Goal: Task Accomplishment & Management: Manage account settings

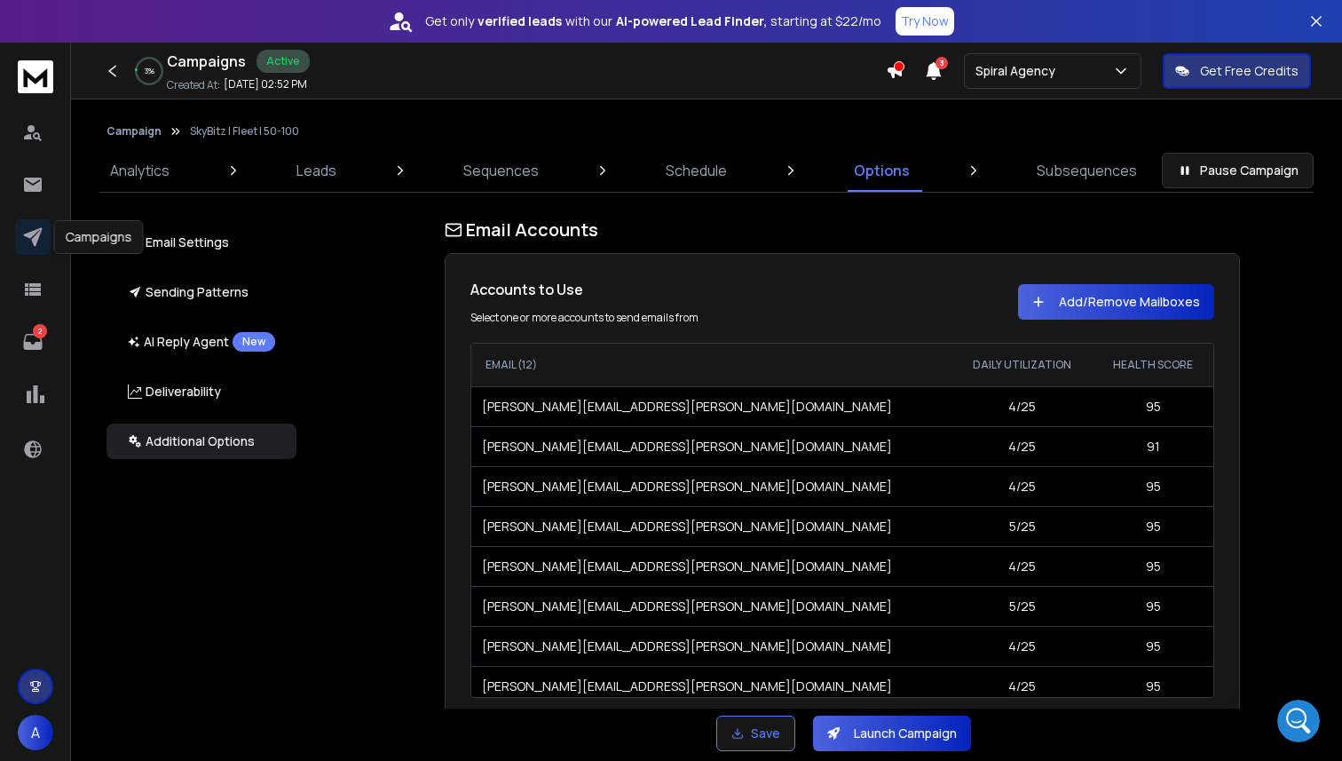
scroll to position [3001, 0]
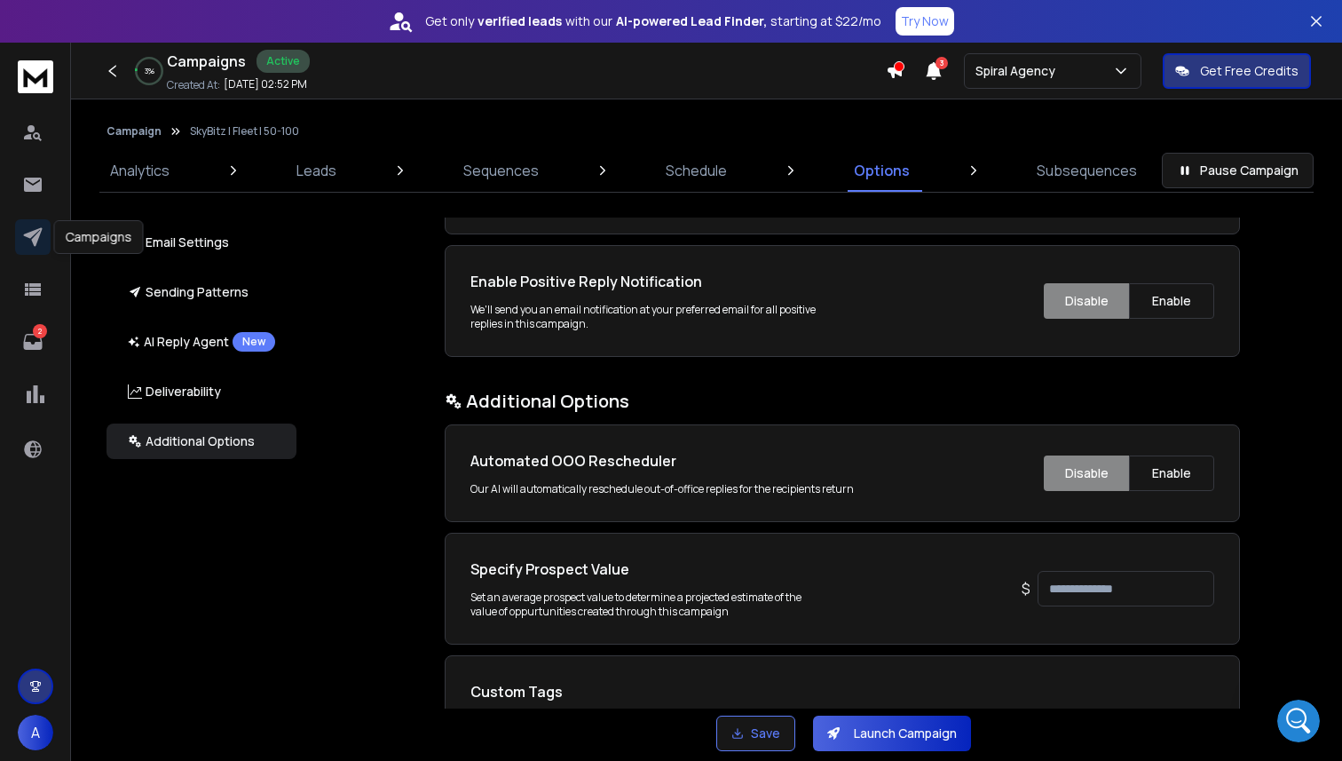
click at [42, 231] on icon at bounding box center [32, 236] width 21 height 21
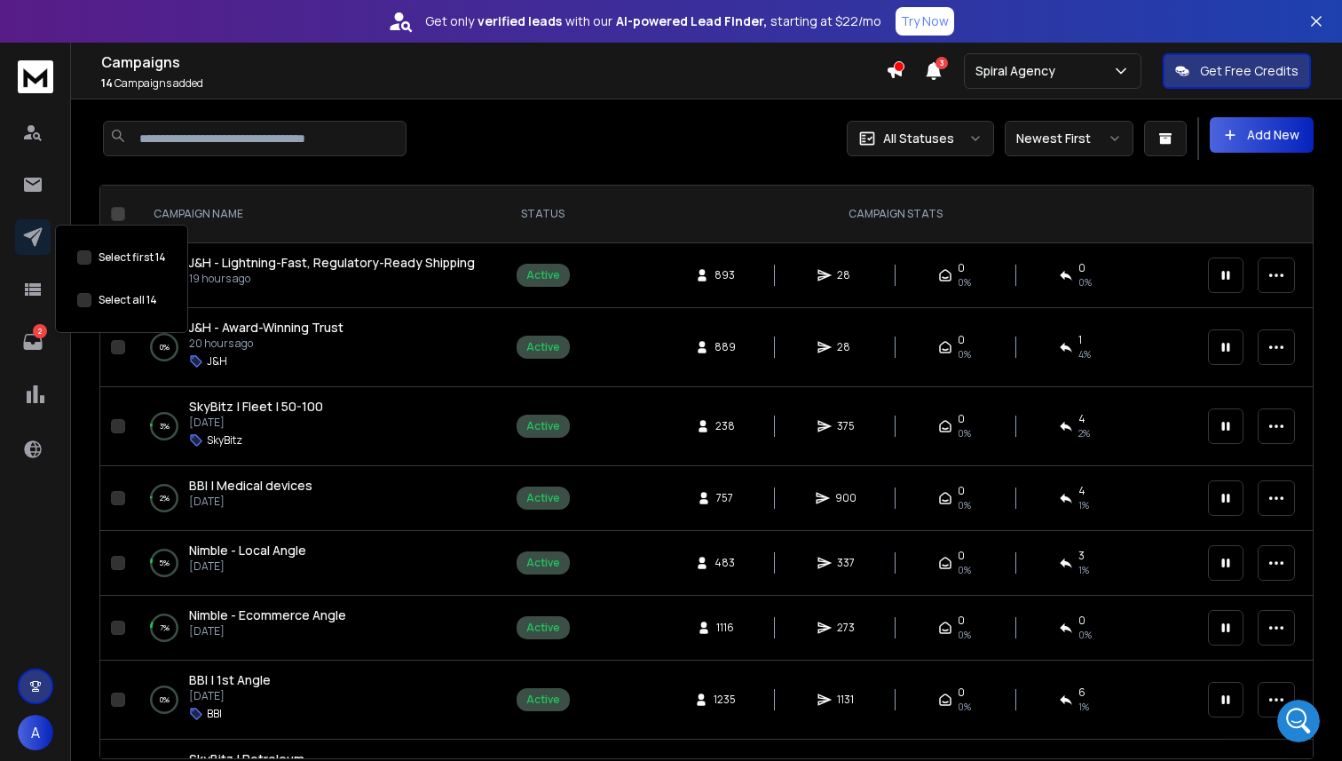
click at [116, 211] on button "Select first 14" at bounding box center [118, 214] width 14 height 14
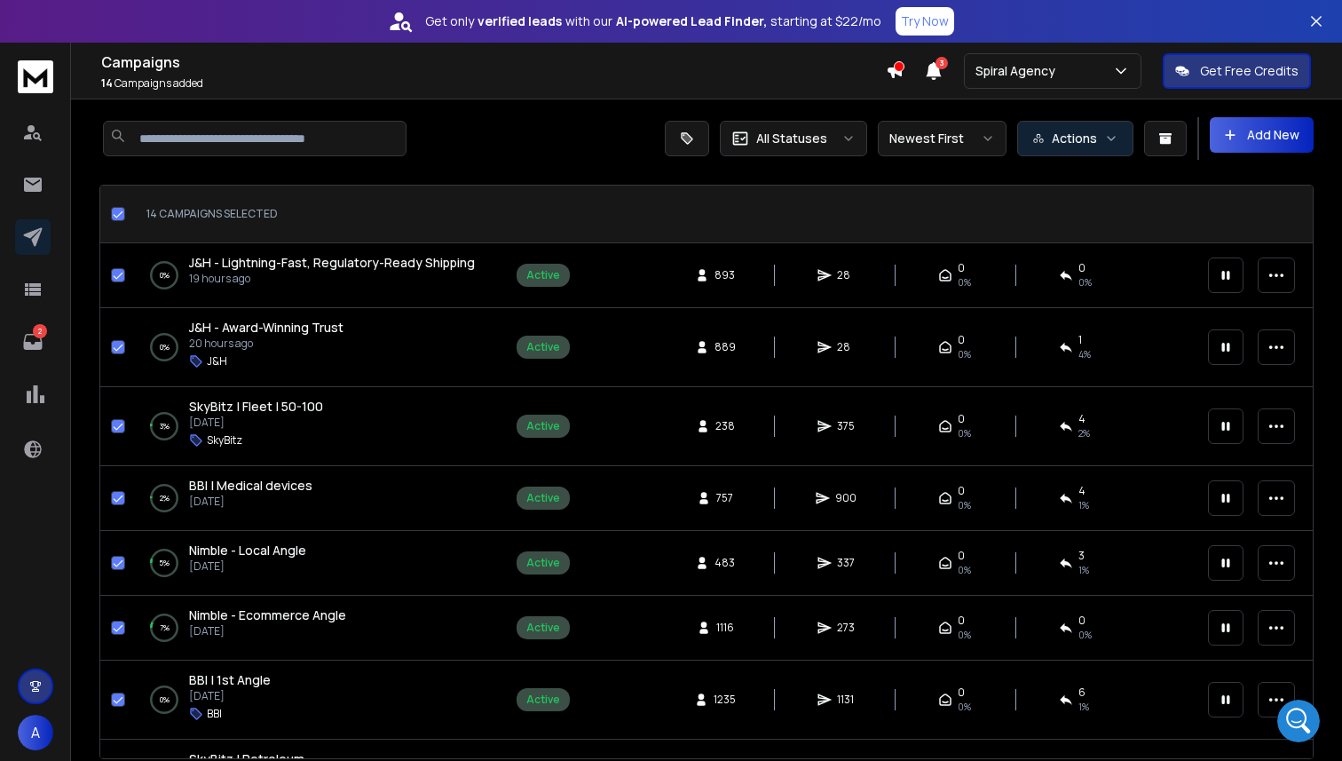
click at [1092, 143] on button "Actions" at bounding box center [1075, 138] width 116 height 35
click at [1083, 144] on button "Actions" at bounding box center [1075, 138] width 116 height 35
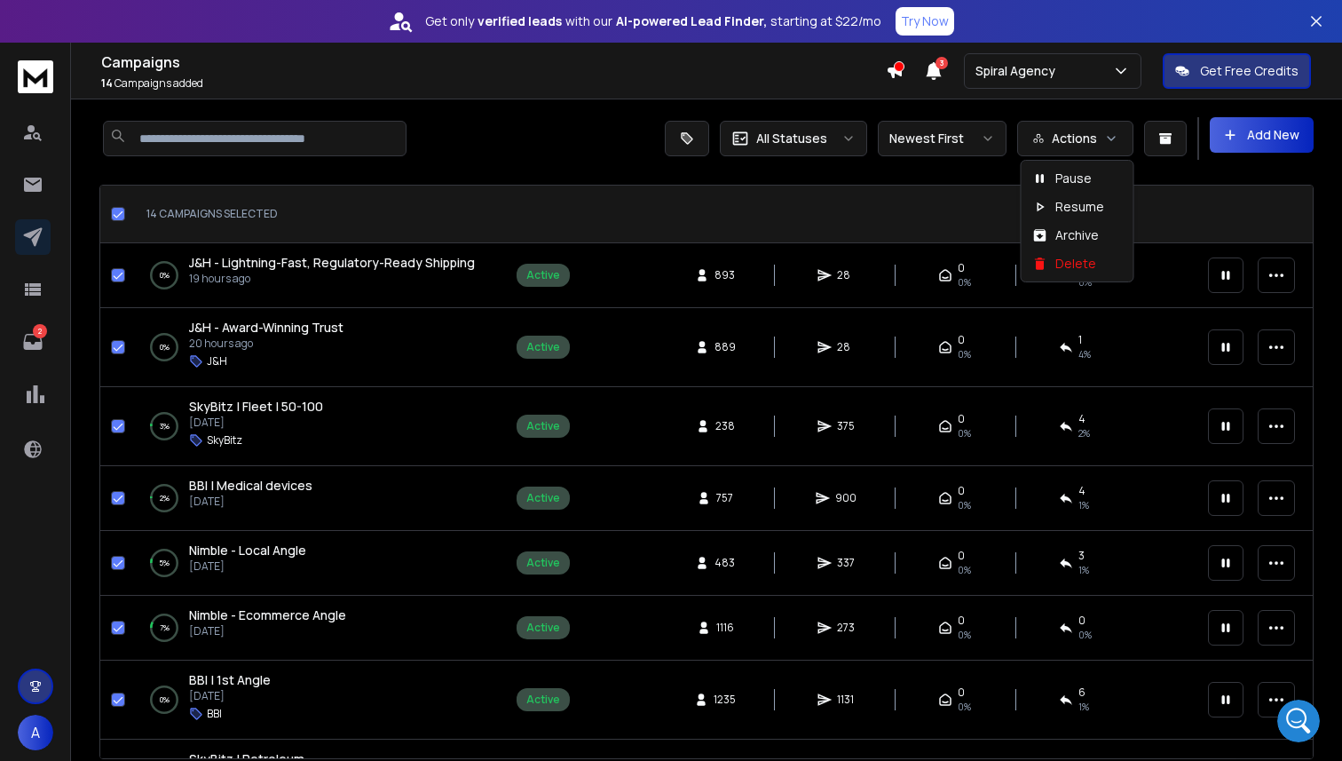
click at [1289, 279] on button "button" at bounding box center [1275, 274] width 37 height 35
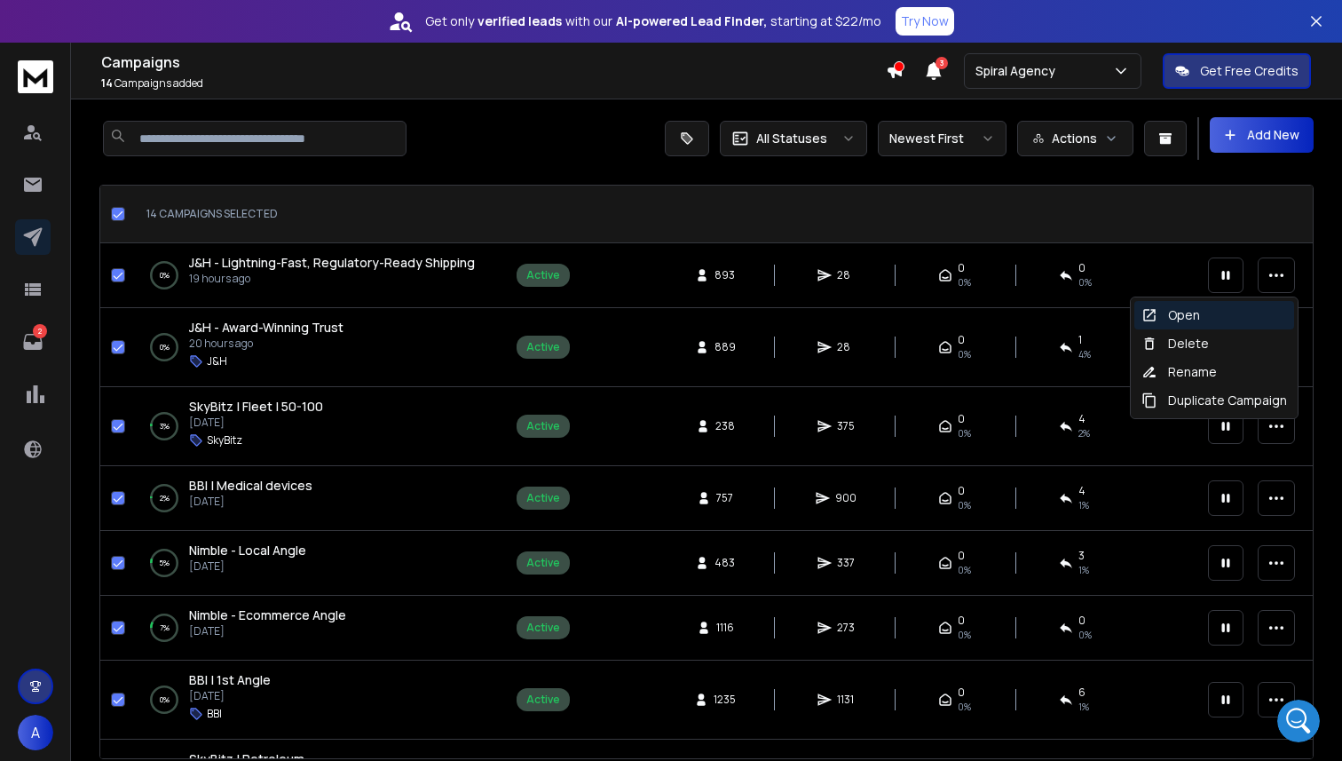
click at [1289, 279] on button "button" at bounding box center [1275, 274] width 37 height 35
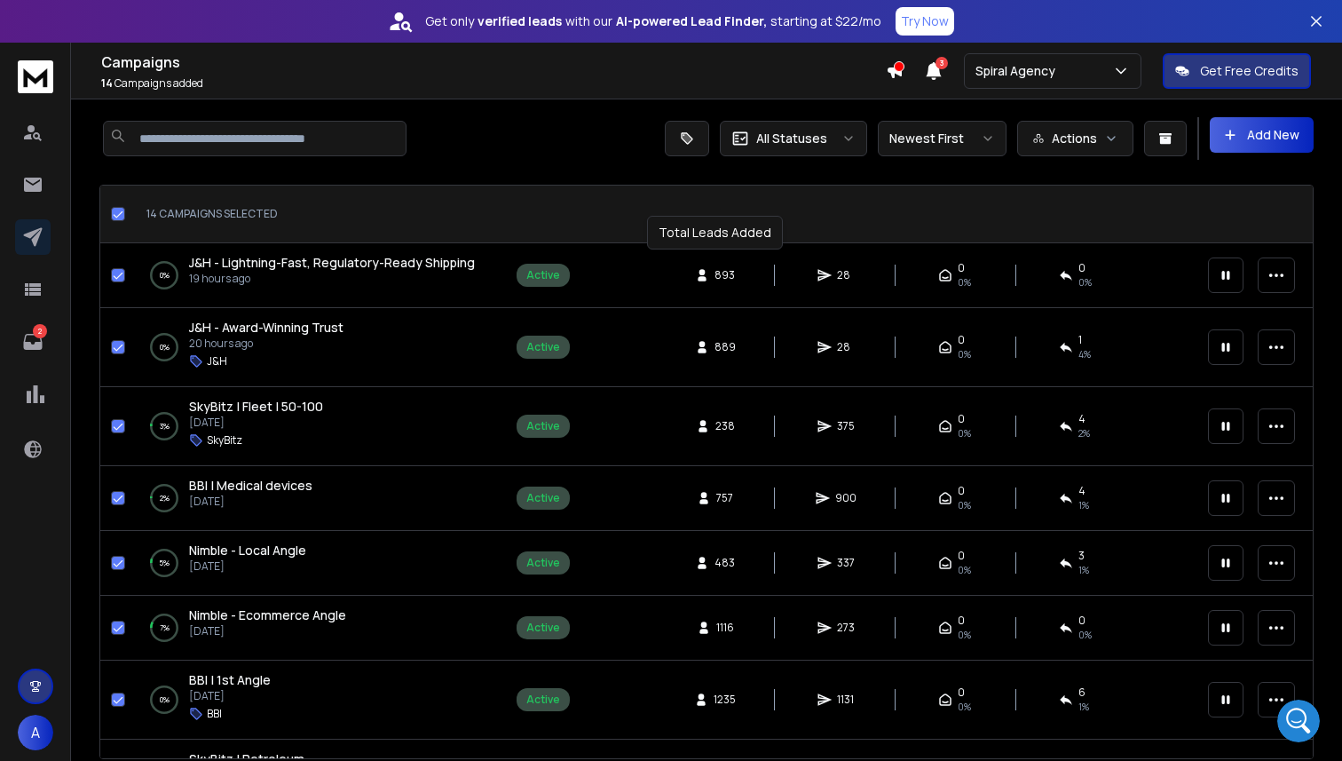
scroll to position [548, 0]
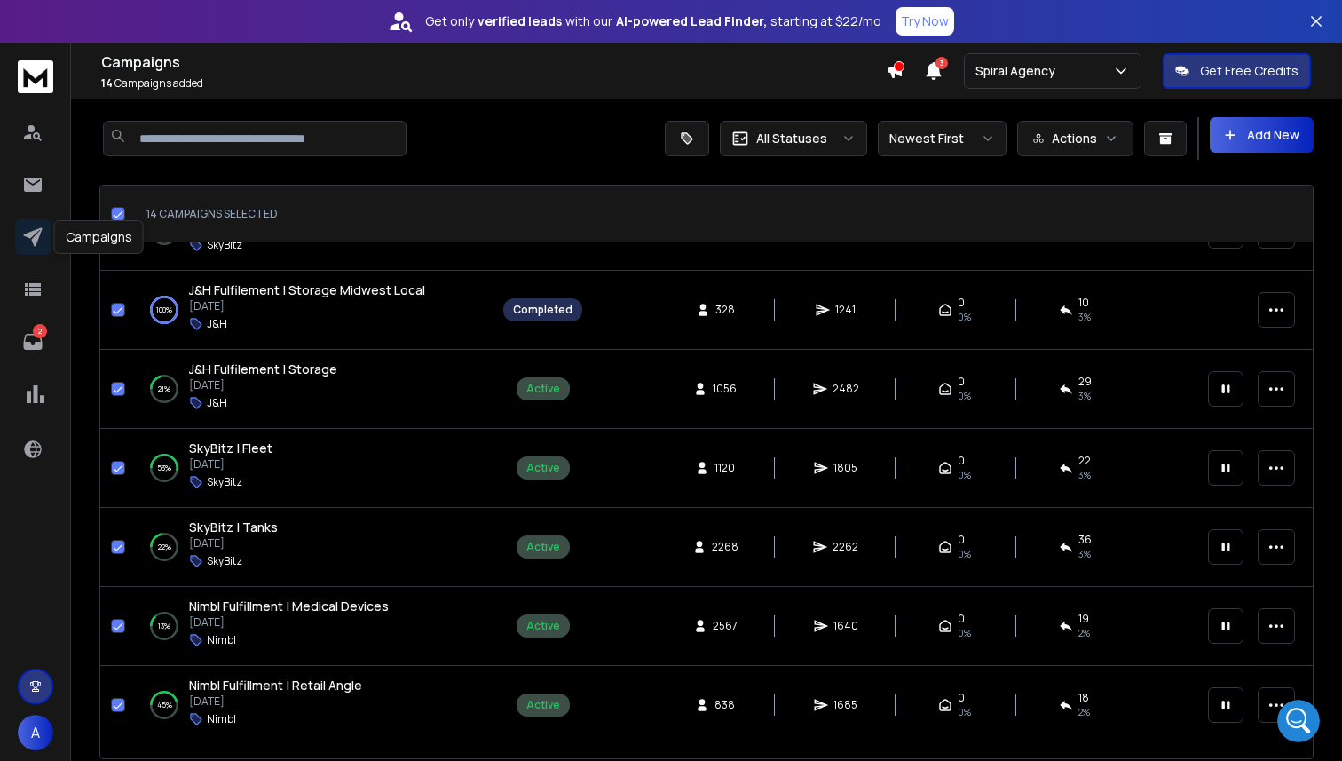
click at [56, 246] on div "Campaigns" at bounding box center [99, 237] width 90 height 34
click at [27, 237] on icon at bounding box center [32, 236] width 21 height 21
